Goal: Information Seeking & Learning: Check status

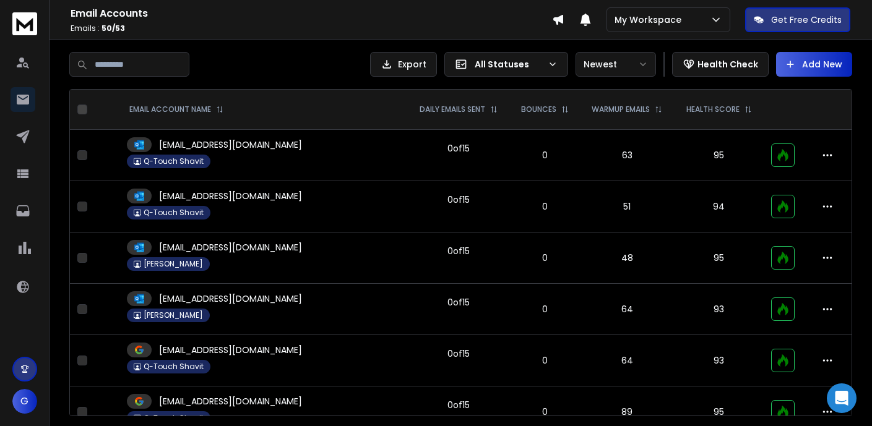
click at [626, 72] on button "Newest" at bounding box center [616, 64] width 80 height 25
click at [496, 71] on div "All Statuses" at bounding box center [506, 64] width 124 height 25
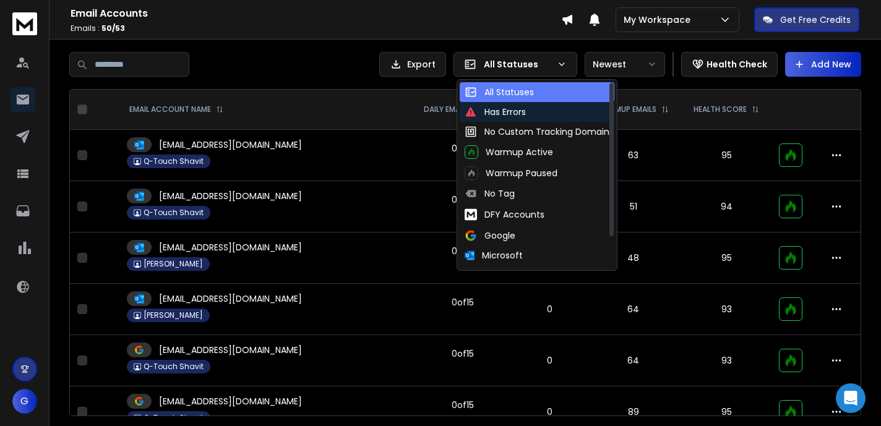
click at [496, 119] on div "Has Errors" at bounding box center [537, 112] width 155 height 20
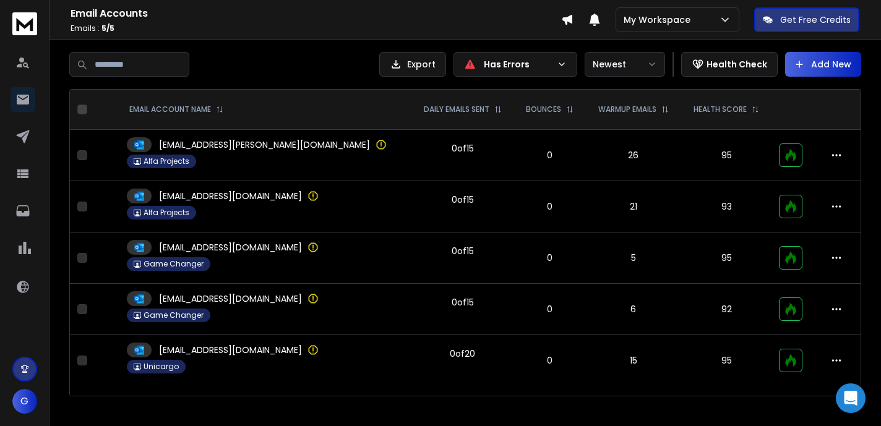
copy p "[EMAIL_ADDRESS][DOMAIN_NAME]"
drag, startPoint x: 156, startPoint y: 248, endPoint x: 322, endPoint y: 249, distance: 165.9
click at [302, 249] on div "[EMAIL_ADDRESS][DOMAIN_NAME]" at bounding box center [214, 247] width 175 height 15
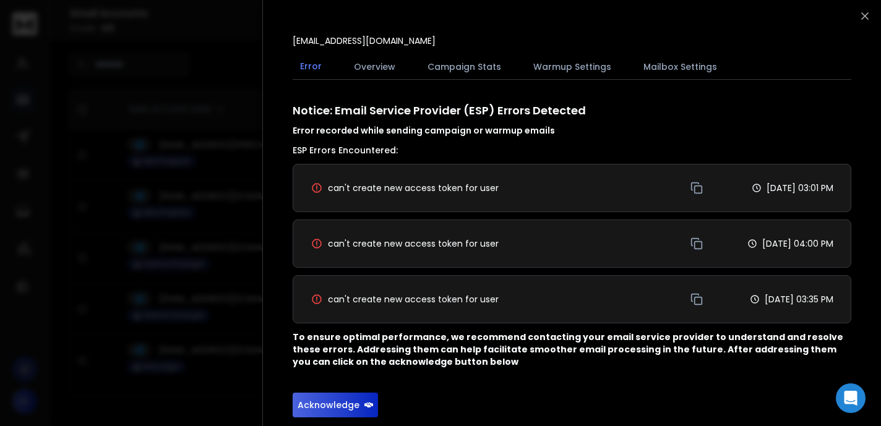
drag, startPoint x: 288, startPoint y: 43, endPoint x: 472, endPoint y: 43, distance: 183.8
click at [472, 43] on div "[EMAIL_ADDRESS][DOMAIN_NAME] Error Overview Campaign Stats Warmup Settings Mail…" at bounding box center [572, 226] width 589 height 423
copy p "[EMAIL_ADDRESS][DOMAIN_NAME]"
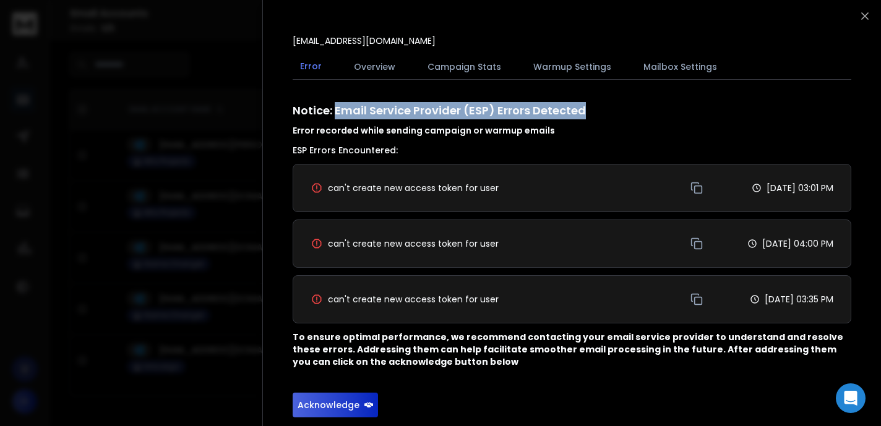
drag, startPoint x: 334, startPoint y: 110, endPoint x: 591, endPoint y: 111, distance: 257.4
click at [591, 111] on h1 "Notice: Email Service Provider (ESP) Errors Detected Error recorded while sendi…" at bounding box center [572, 119] width 559 height 35
drag, startPoint x: 503, startPoint y: 110, endPoint x: 511, endPoint y: 111, distance: 8.1
click at [502, 110] on h1 "Notice: Email Service Provider (ESP) Errors Detected Error recorded while sendi…" at bounding box center [572, 119] width 559 height 35
drag, startPoint x: 528, startPoint y: 111, endPoint x: 337, endPoint y: 109, distance: 191.9
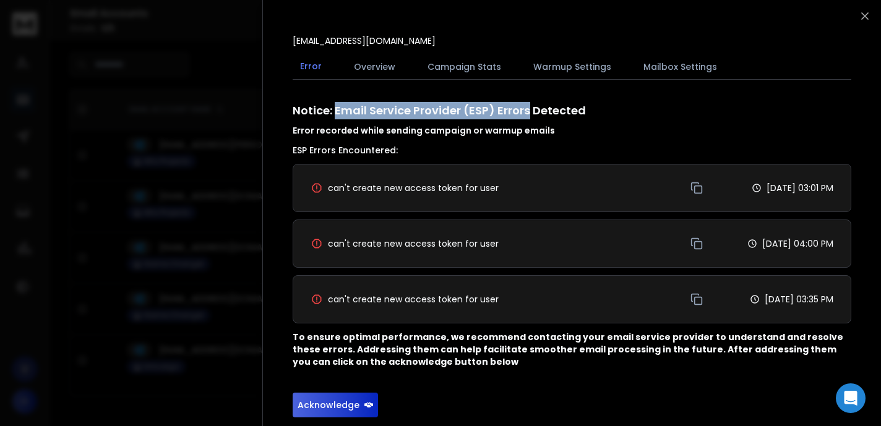
click at [337, 109] on h1 "Notice: Email Service Provider (ESP) Errors Detected Error recorded while sendi…" at bounding box center [572, 119] width 559 height 35
copy h1 "Email Service Provider (ESP) Errors"
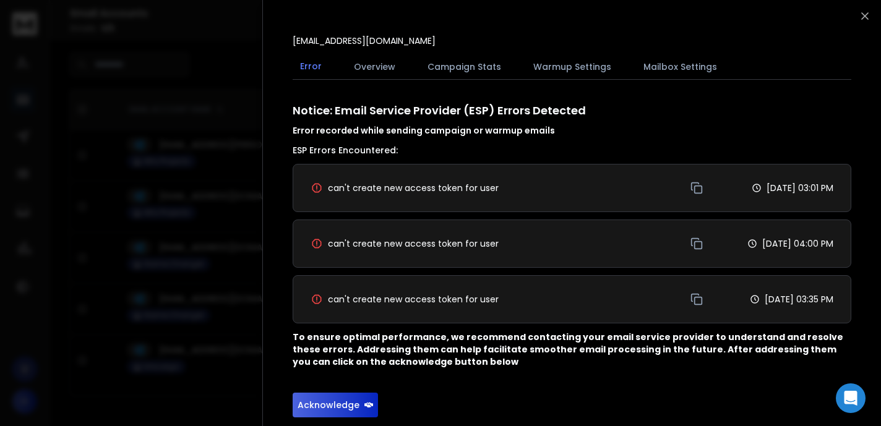
click at [869, 20] on div "Multi Select Table Sheet [EMAIL_ADDRESS][DOMAIN_NAME] Error Overview Campaign S…" at bounding box center [571, 213] width 619 height 426
click at [862, 17] on icon "button" at bounding box center [865, 16] width 6 height 6
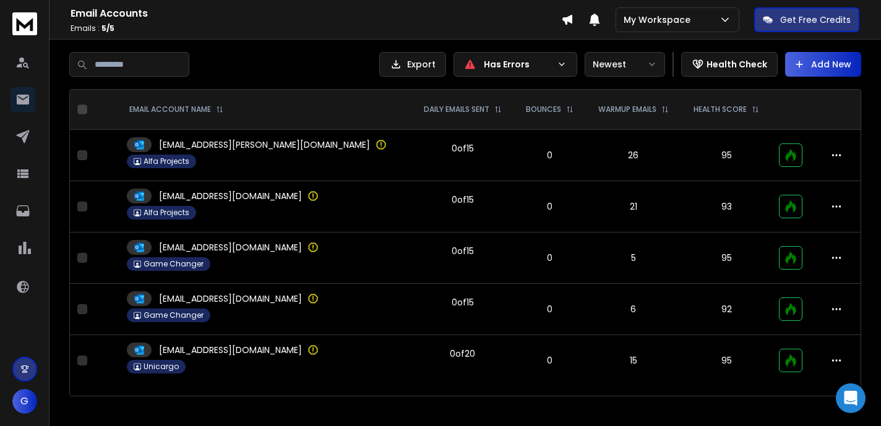
click at [140, 65] on input at bounding box center [129, 64] width 120 height 25
paste input "**********"
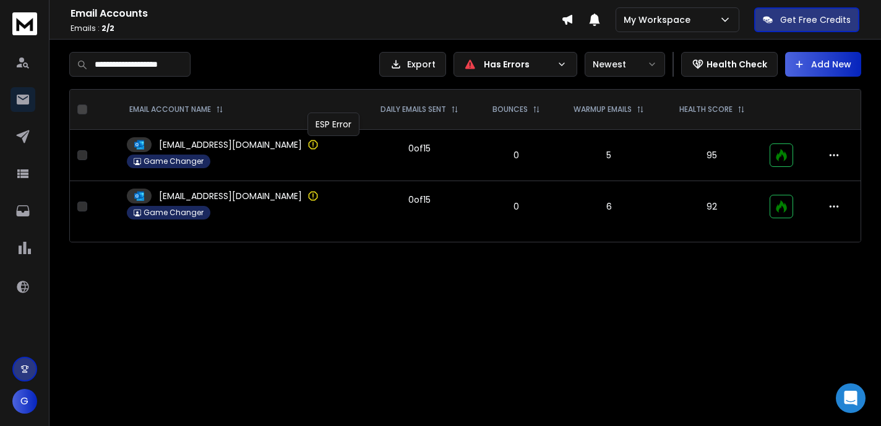
type input "**********"
click at [319, 145] on icon at bounding box center [313, 145] width 12 height 12
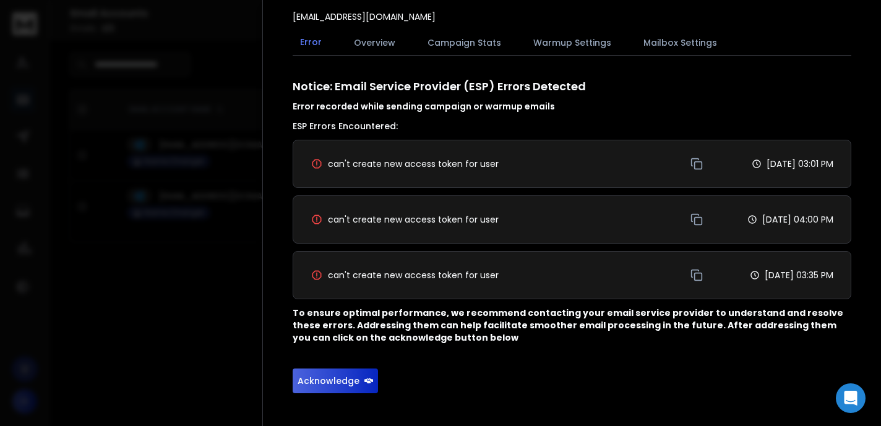
scroll to position [26, 0]
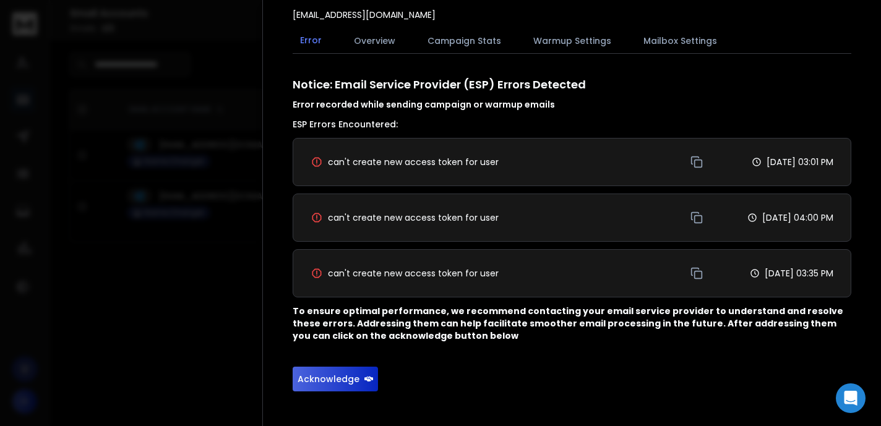
click at [416, 168] on span "can't create new access token for user" at bounding box center [413, 162] width 171 height 12
